Goal: Find specific fact

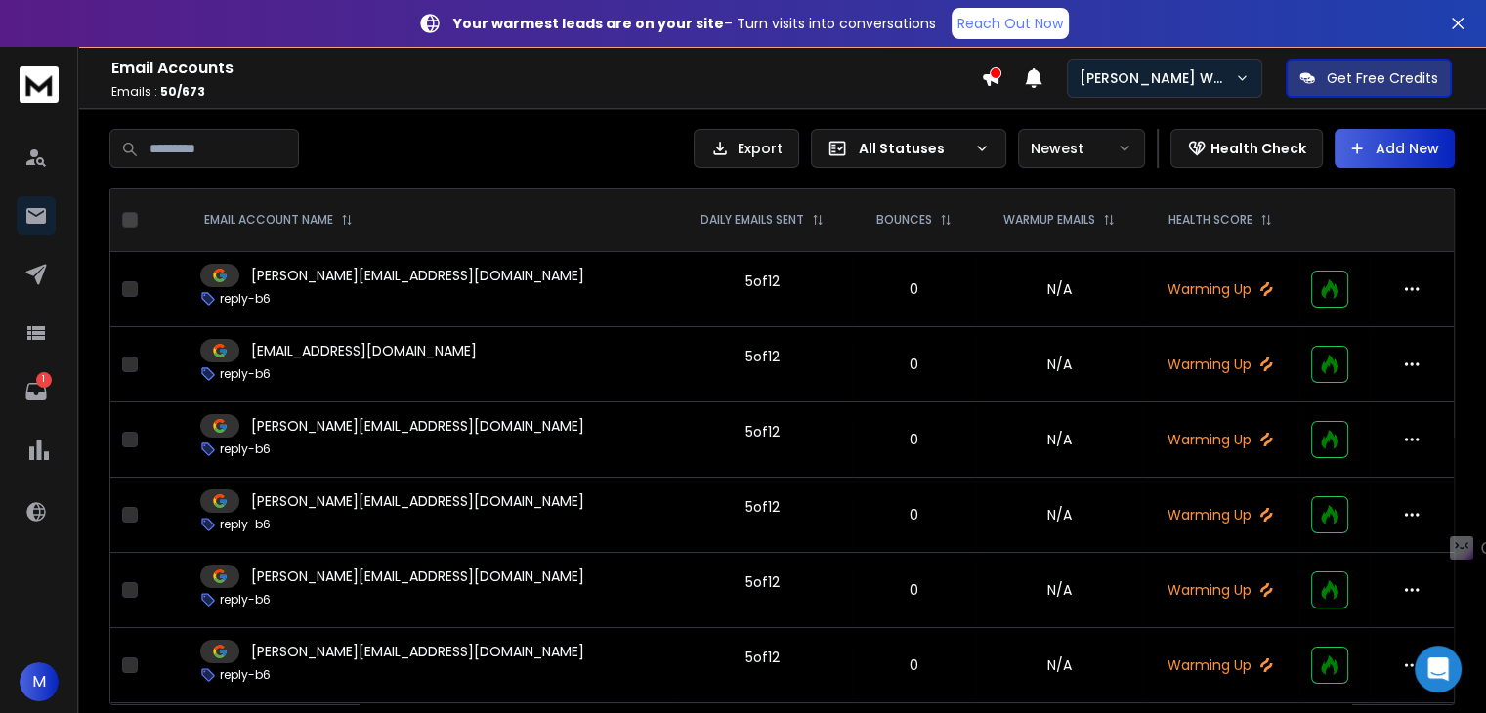
click at [1121, 81] on p "Pierce's Workspace" at bounding box center [1156, 78] width 155 height 20
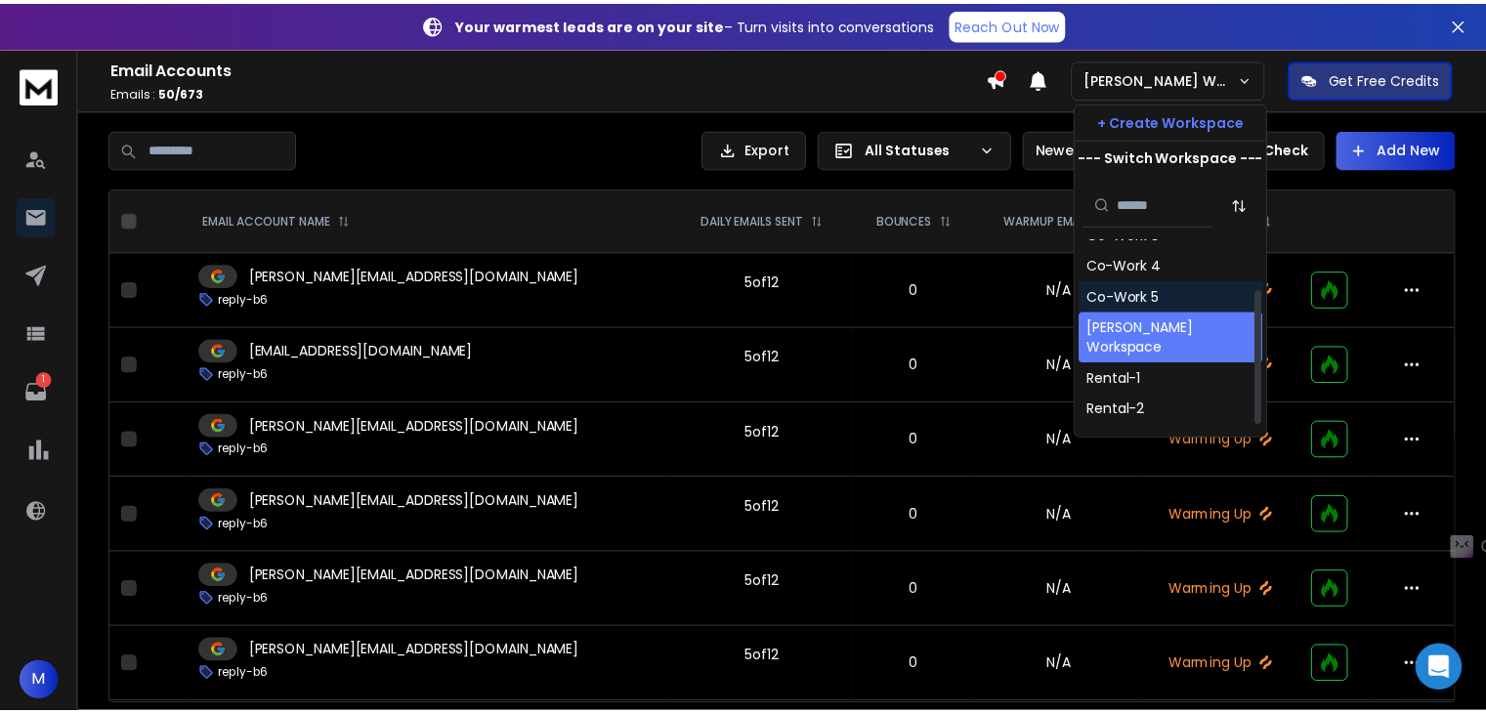
scroll to position [86, 0]
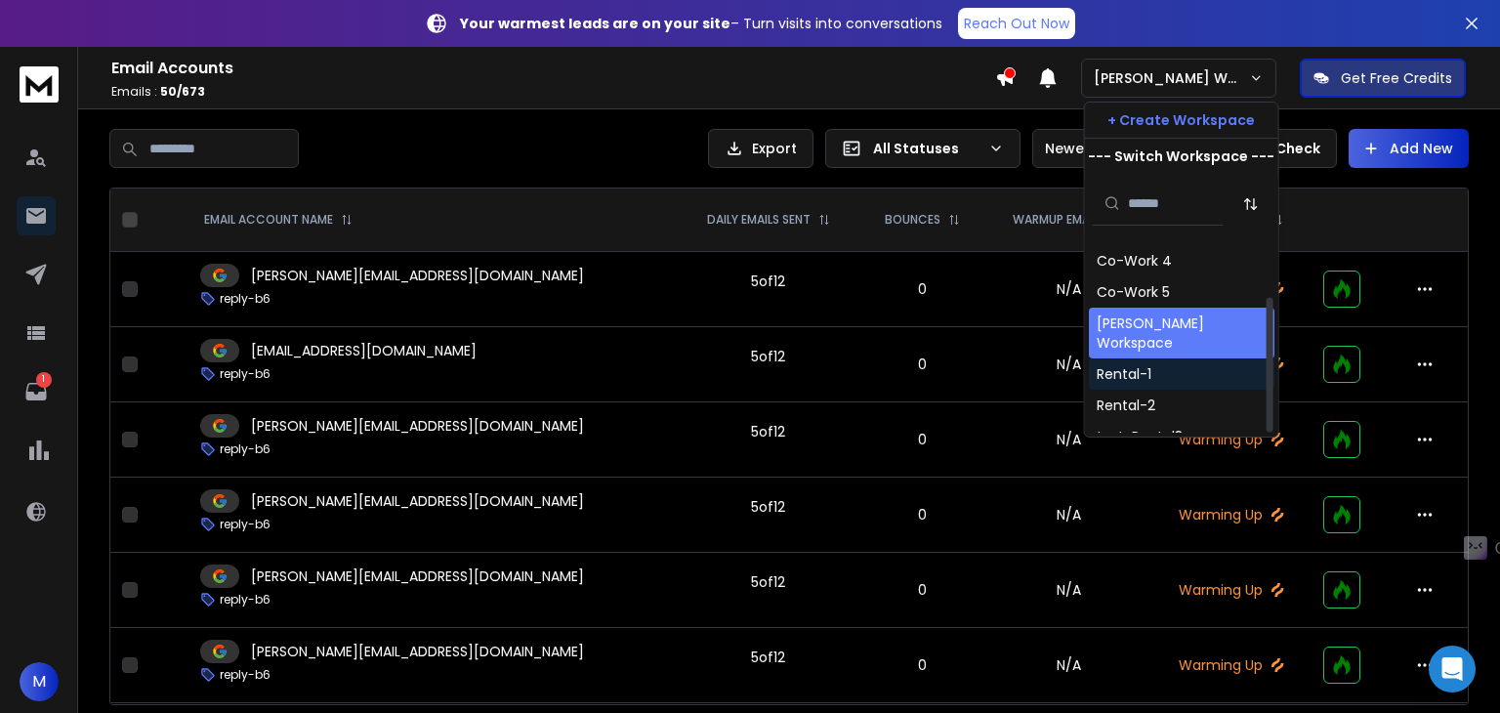
click at [1117, 364] on div "Rental-1" at bounding box center [1124, 374] width 55 height 20
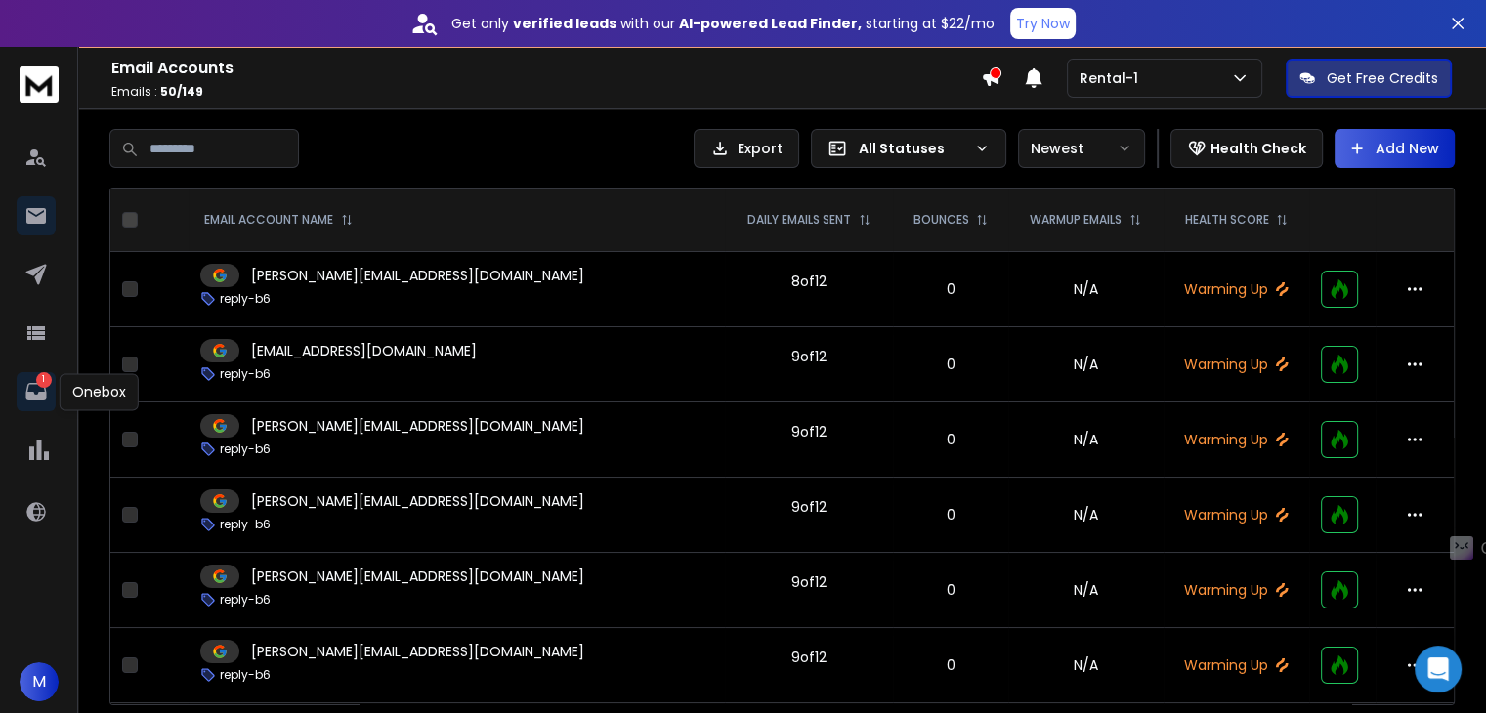
click at [31, 392] on icon at bounding box center [35, 392] width 21 height 18
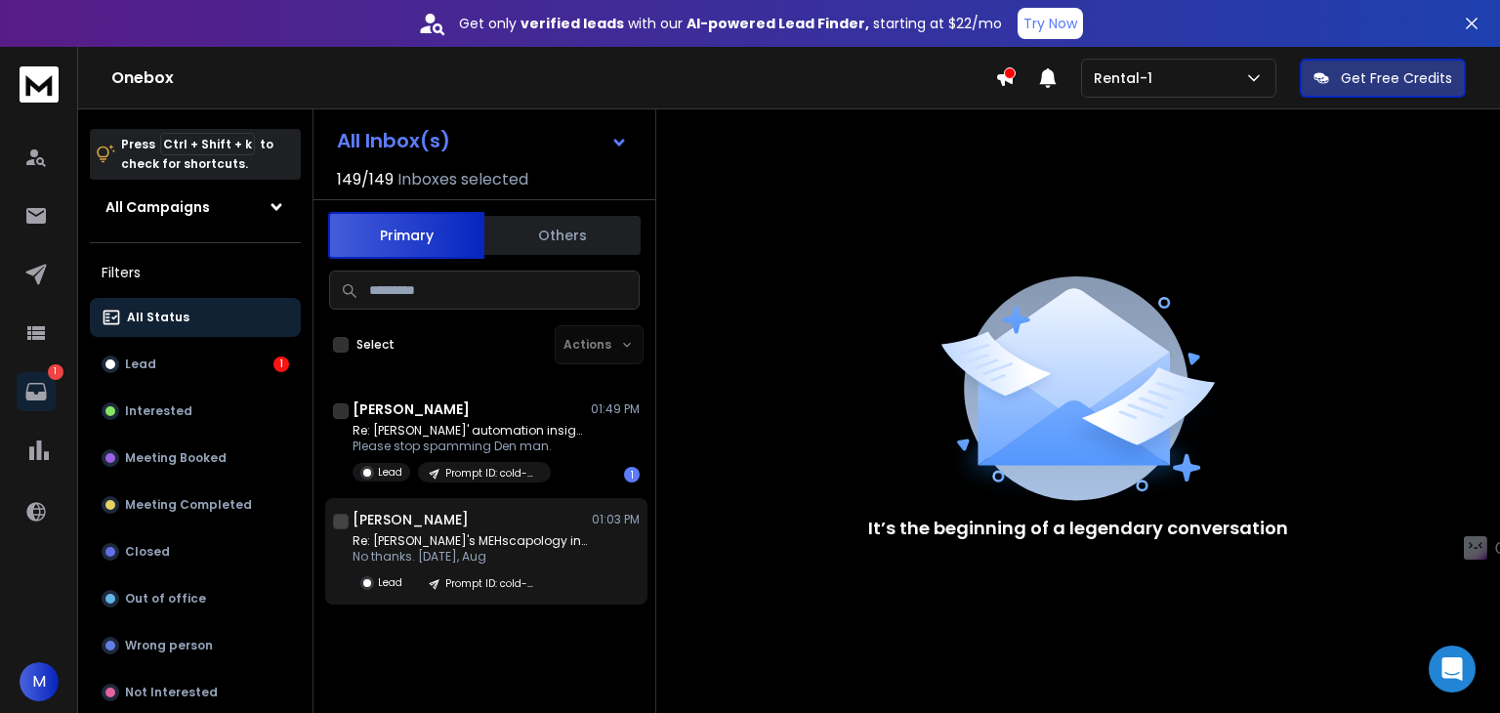
click at [448, 515] on h1 "[PERSON_NAME]" at bounding box center [411, 520] width 116 height 20
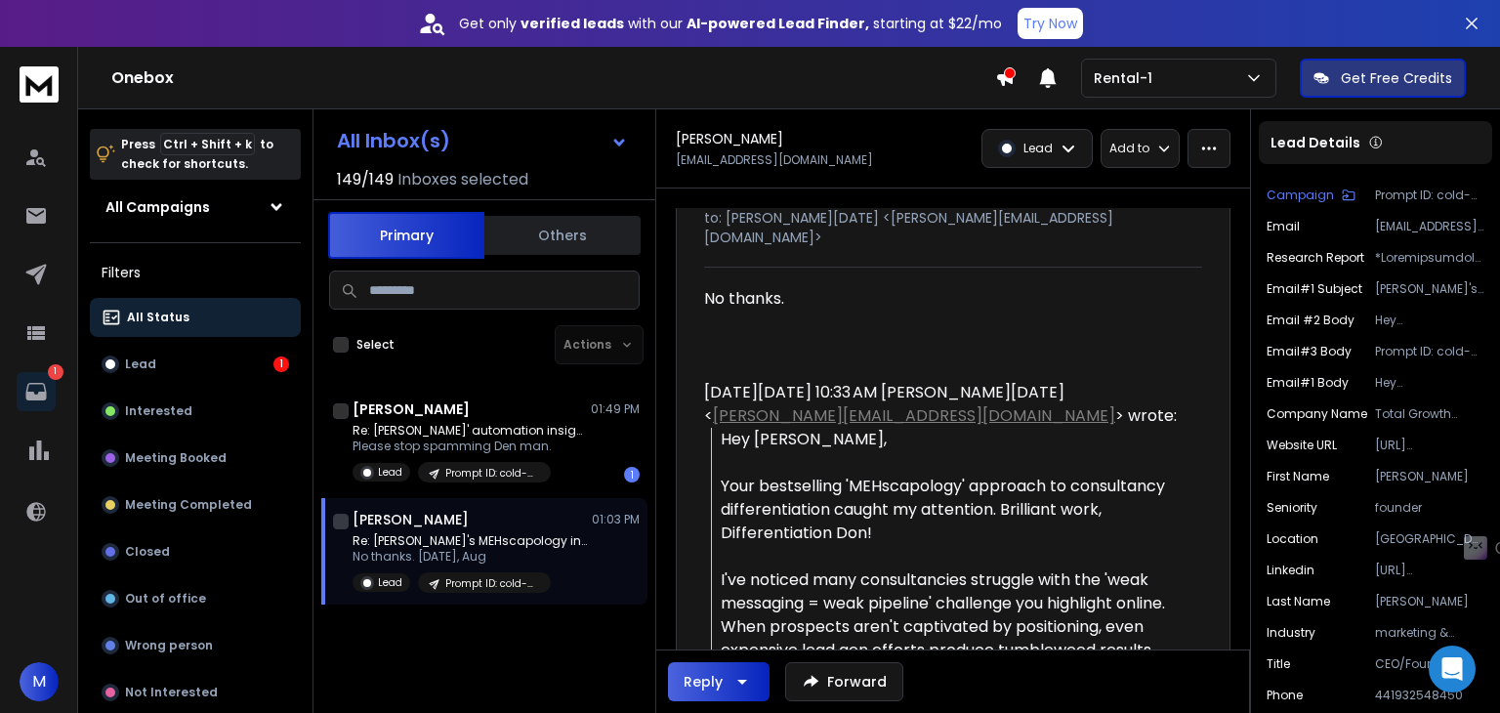
scroll to position [195, 0]
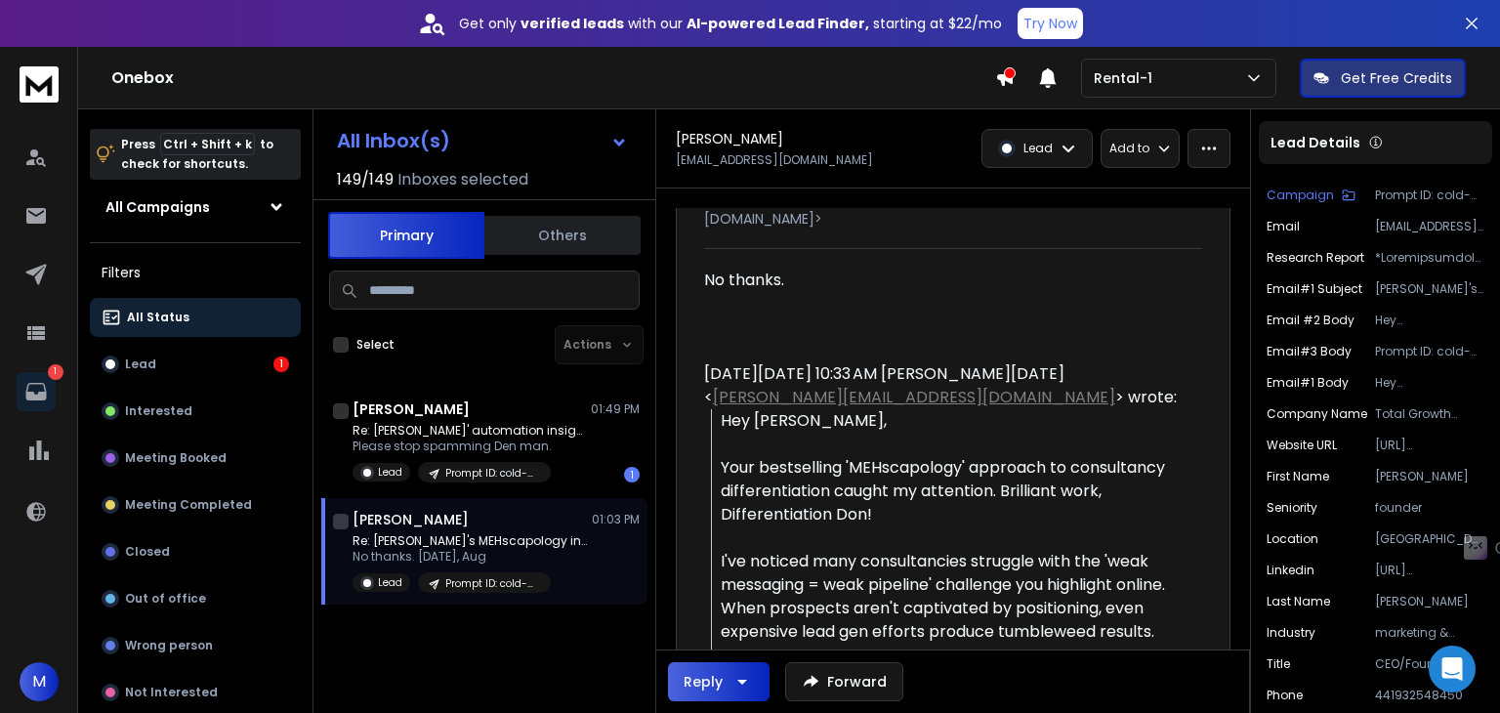
click at [792, 472] on div "Hey [PERSON_NAME], Your bestselling 'MEHscapology' approach to consultancy diff…" at bounding box center [954, 620] width 466 height 422
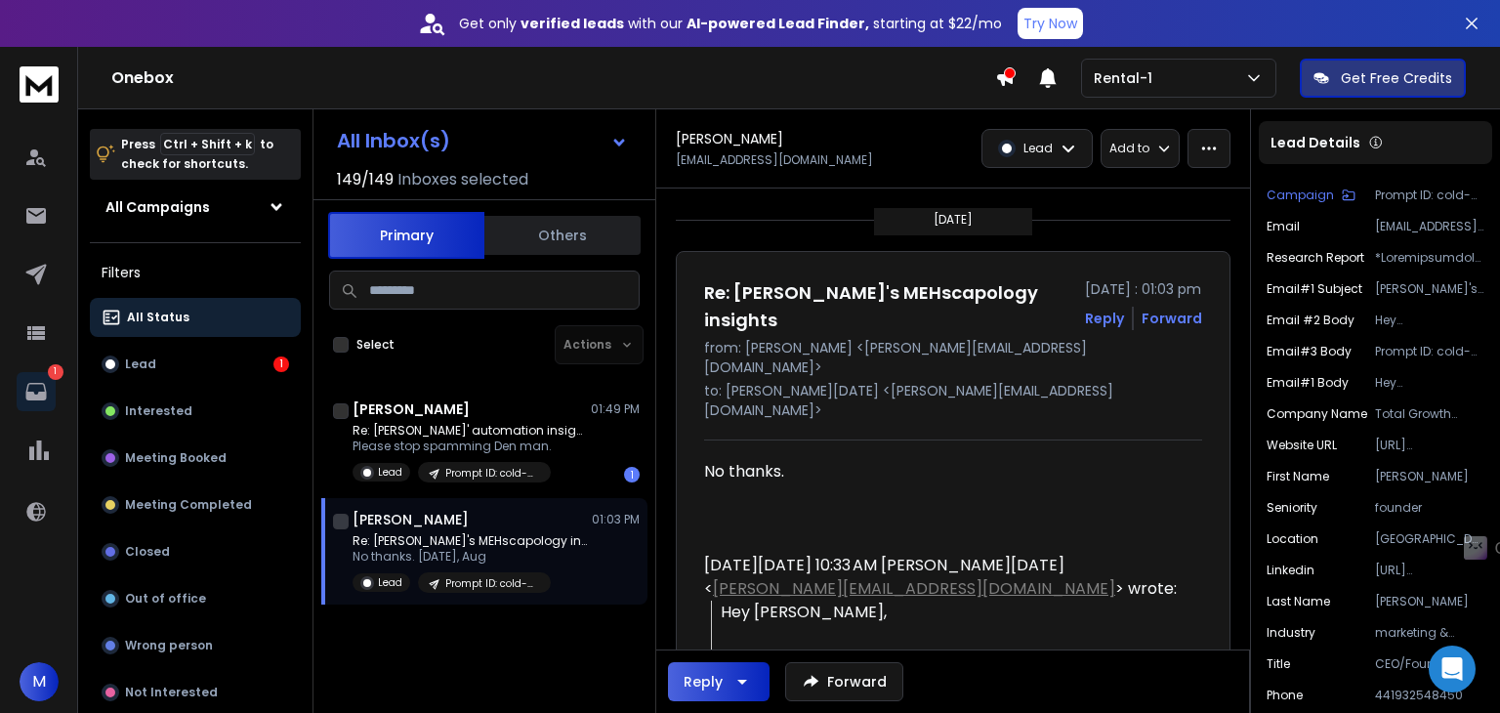
scroll to position [0, 0]
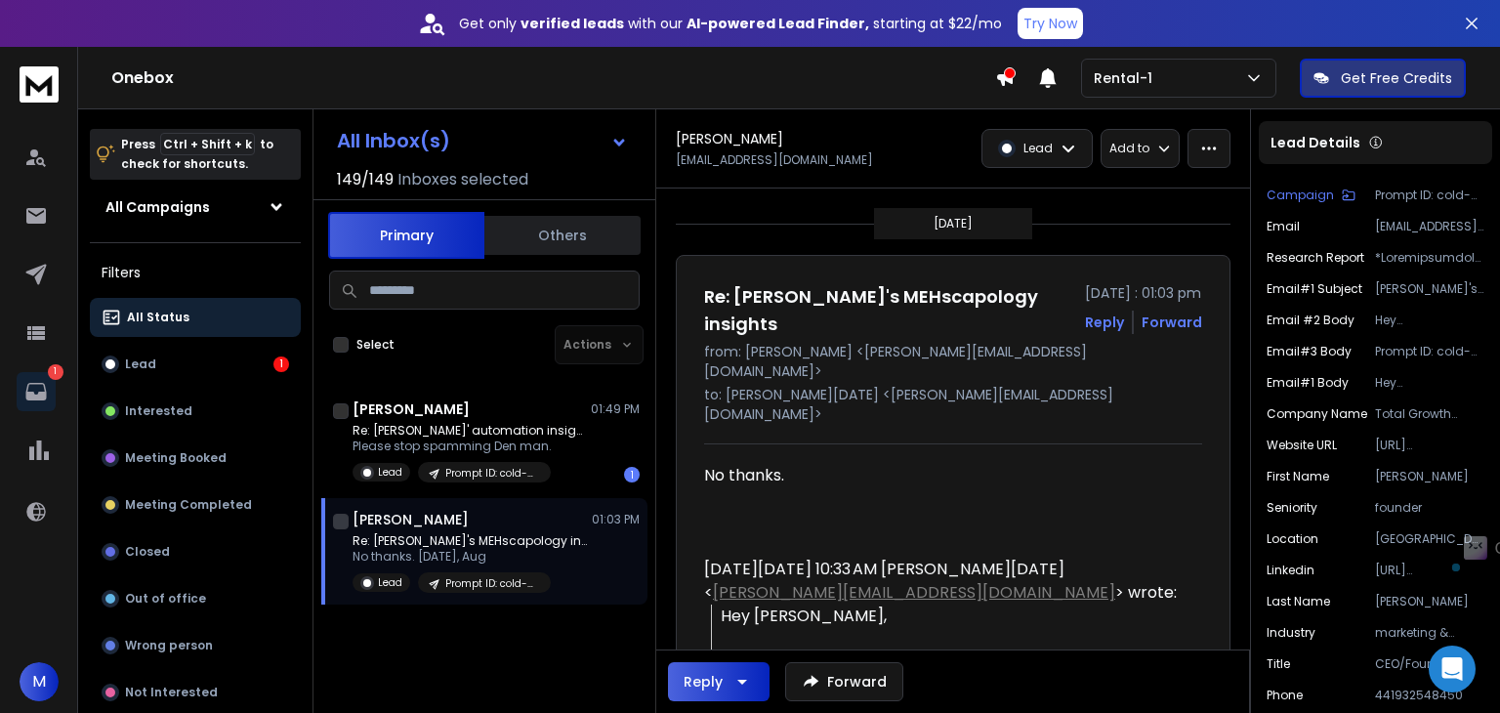
copy div "[PERSON_NAME] [PERSON_NAME][EMAIL_ADDRESS][DOMAIN_NAME]"
drag, startPoint x: 785, startPoint y: 149, endPoint x: 789, endPoint y: 167, distance: 18.0
click at [789, 167] on div "[PERSON_NAME] [PERSON_NAME] [PERSON_NAME][EMAIL_ADDRESS][DOMAIN_NAME]" at bounding box center [812, 148] width 272 height 39
click at [45, 271] on icon at bounding box center [35, 274] width 23 height 23
